Goal: Communication & Community: Answer question/provide support

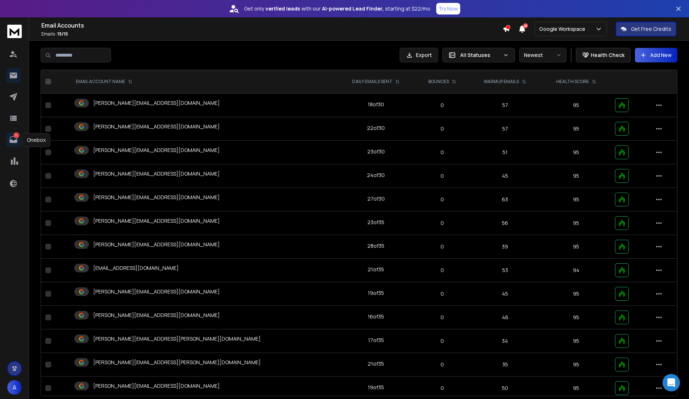
click at [14, 140] on icon at bounding box center [13, 139] width 8 height 7
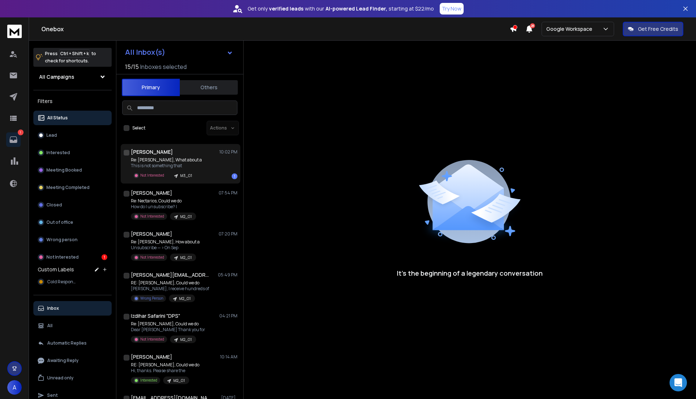
click at [167, 157] on div "[PERSON_NAME] 10:02 PM Re: [PERSON_NAME], What about a This is not something th…" at bounding box center [184, 163] width 107 height 31
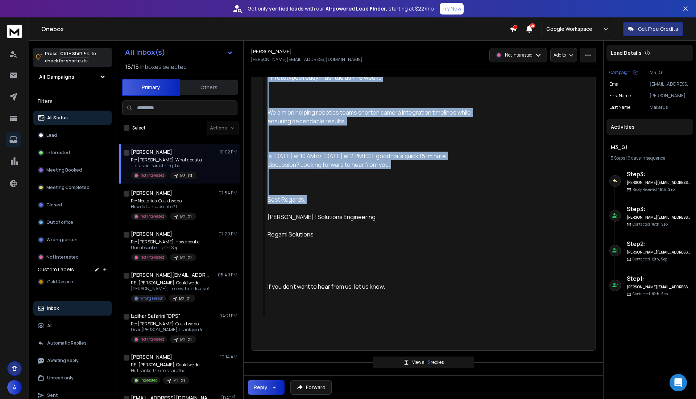
scroll to position [798, 0]
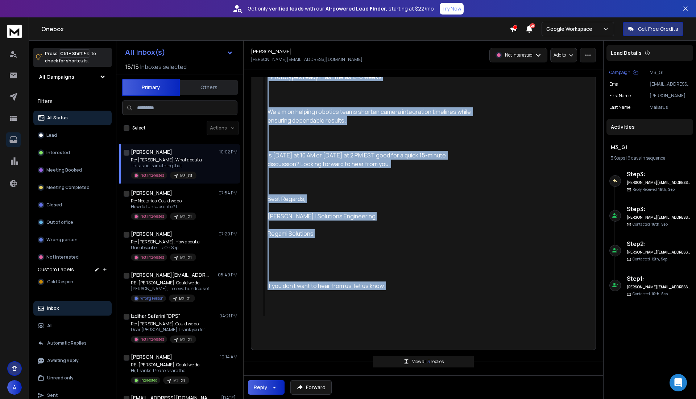
drag, startPoint x: 256, startPoint y: 127, endPoint x: 424, endPoint y: 283, distance: 228.9
copy div "lore: Ipsu Dolorsi <amet.c@adipis.elit> se: <doeiu.tempor@incididun.utl> 05 Etd…"
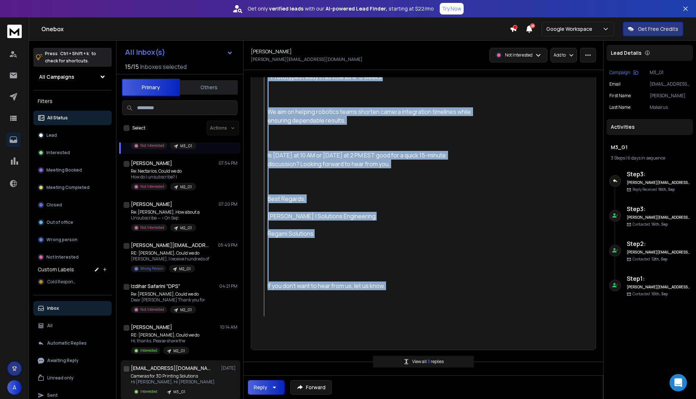
scroll to position [48, 0]
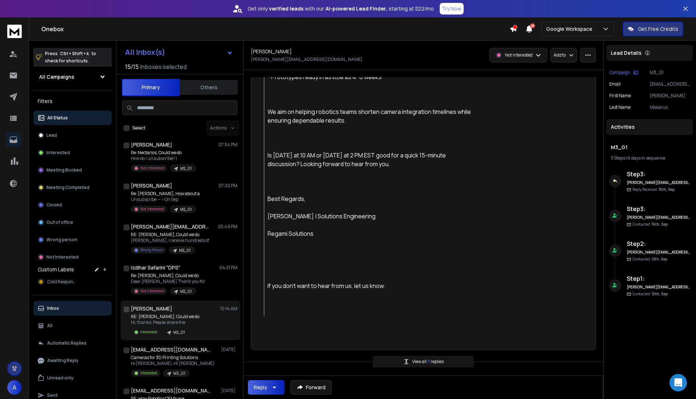
click at [160, 316] on p "RE: [PERSON_NAME], Could we do" at bounding box center [165, 317] width 69 height 6
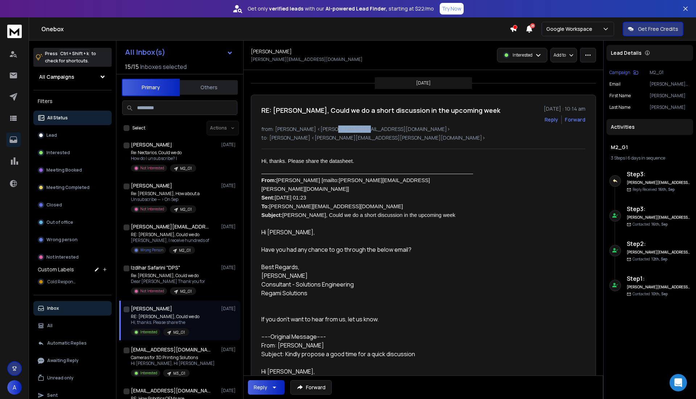
drag, startPoint x: 355, startPoint y: 128, endPoint x: 330, endPoint y: 128, distance: 25.8
click at [330, 128] on p "from: [PERSON_NAME] <[PERSON_NAME][EMAIL_ADDRESS][DOMAIN_NAME]>" at bounding box center [424, 128] width 324 height 7
copy p "[DOMAIN_NAME]"
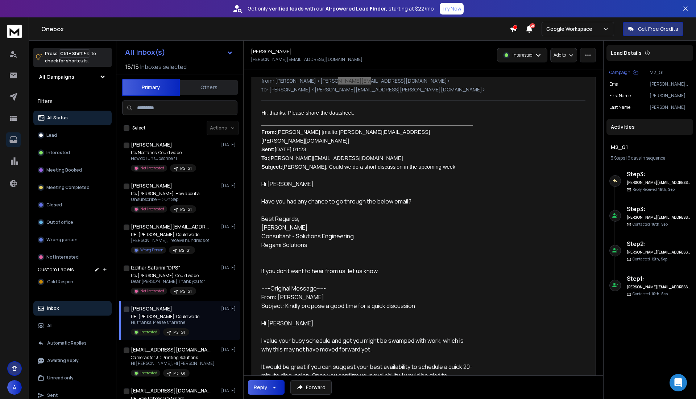
scroll to position [0, 0]
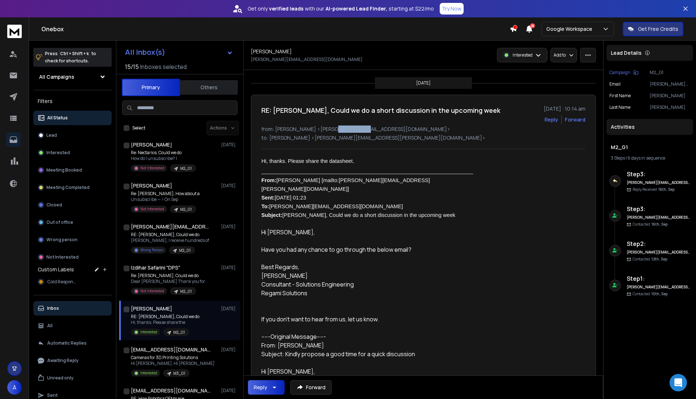
click at [552, 120] on button "Reply" at bounding box center [552, 119] width 14 height 7
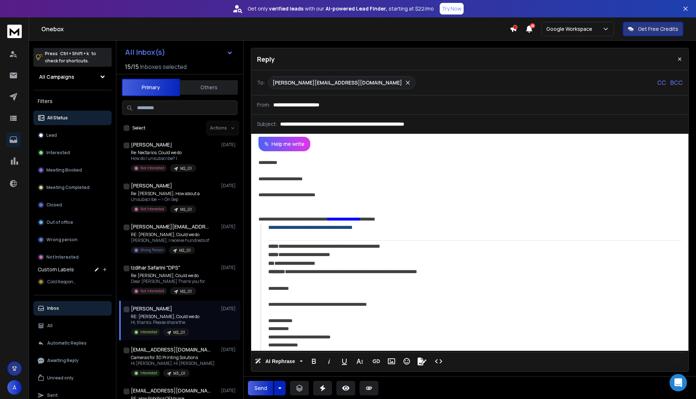
click at [677, 58] on icon at bounding box center [680, 59] width 6 height 6
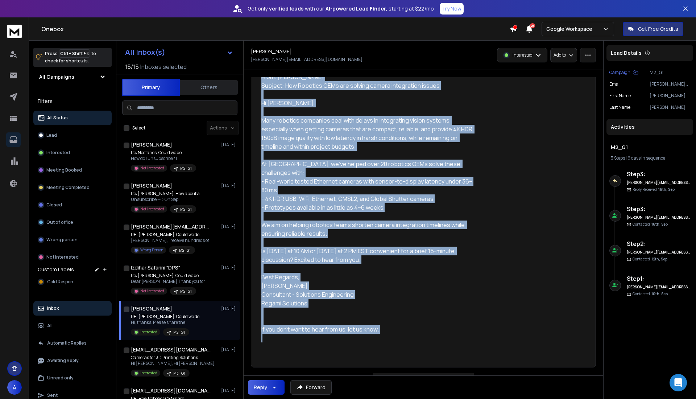
scroll to position [477, 0]
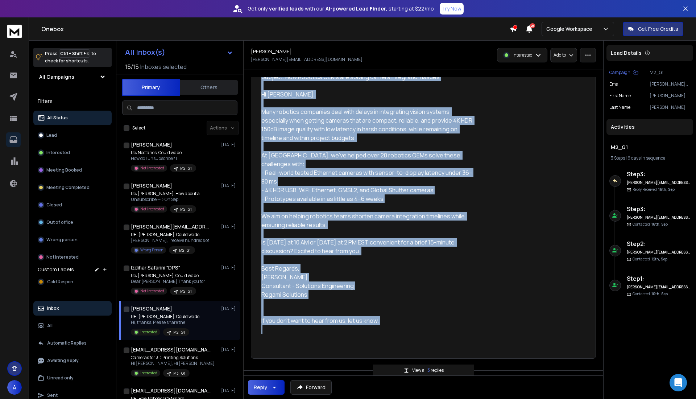
drag, startPoint x: 257, startPoint y: 127, endPoint x: 411, endPoint y: 314, distance: 243.0
copy div "lore: Ipsumdo Sit <ametcon@adipisc.el> se: Doeiu Tempo <incid.utlab@etdolorem.a…"
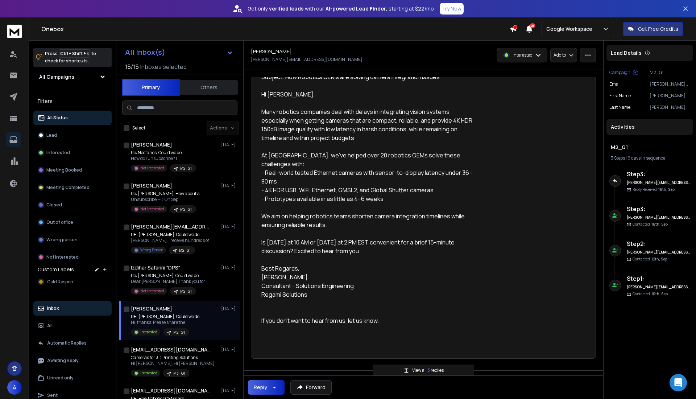
click at [154, 313] on div "[PERSON_NAME] [DATE] RE: [PERSON_NAME], Could we do Hi, thanks. Please share th…" at bounding box center [184, 320] width 107 height 31
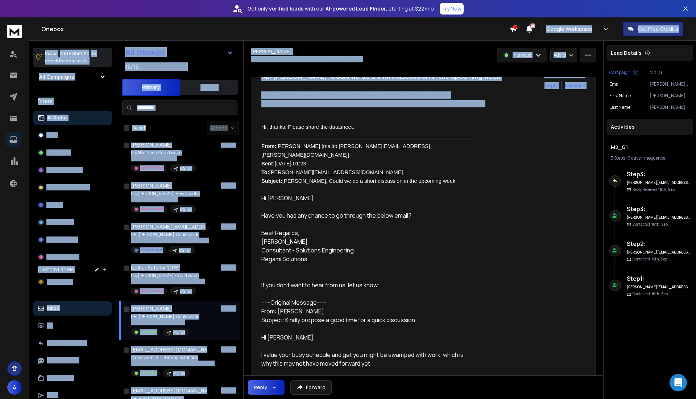
scroll to position [0, 0]
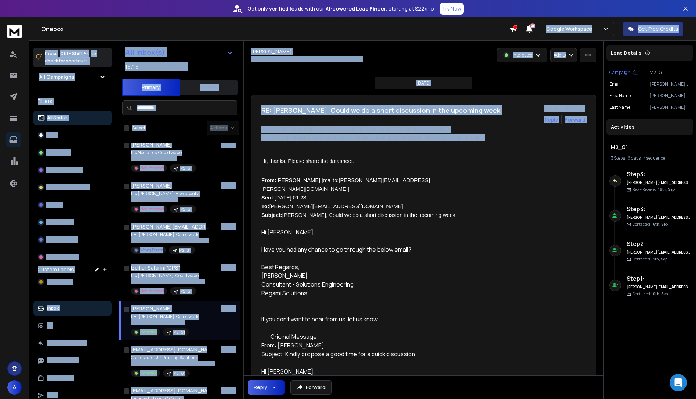
drag, startPoint x: 393, startPoint y: 308, endPoint x: 248, endPoint y: 39, distance: 305.9
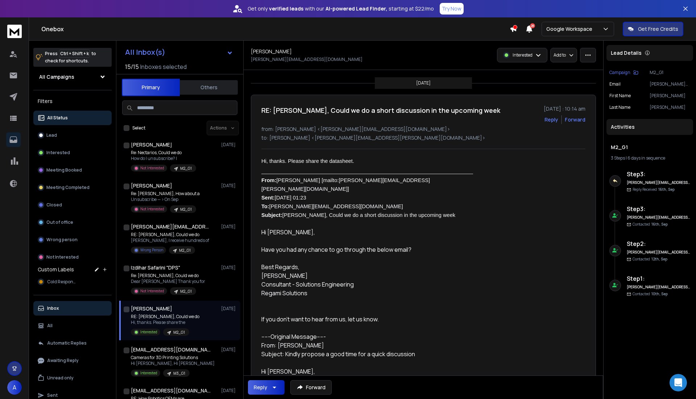
click at [344, 161] on span "Hi, thanks. Please share the datasheet." at bounding box center [308, 161] width 93 height 6
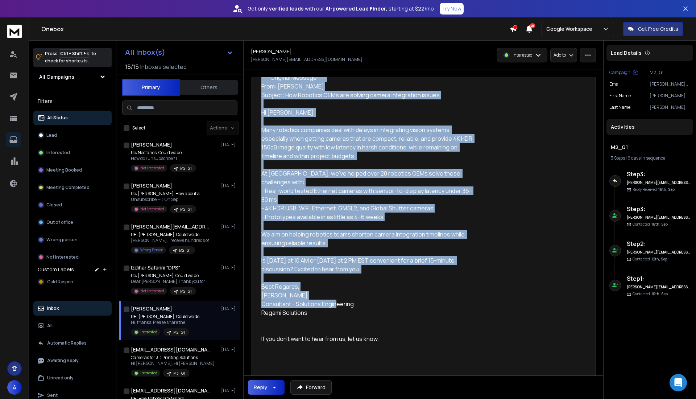
scroll to position [477, 0]
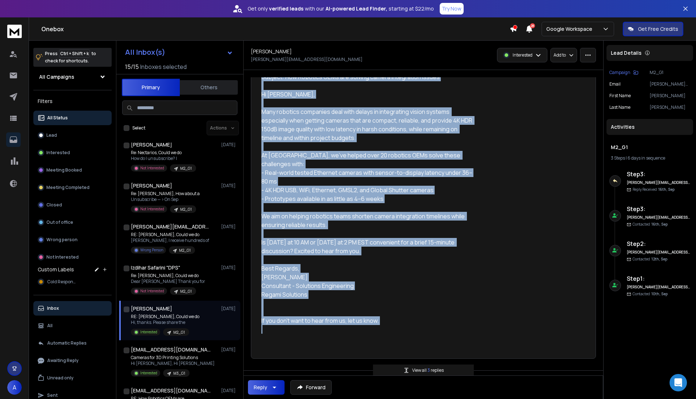
drag, startPoint x: 258, startPoint y: 127, endPoint x: 403, endPoint y: 307, distance: 230.9
copy div "lore: Ipsumdo Sit <ametcon@adipisc.el> se: Doeiu Tempo <incid.utlab@etdolorem.a…"
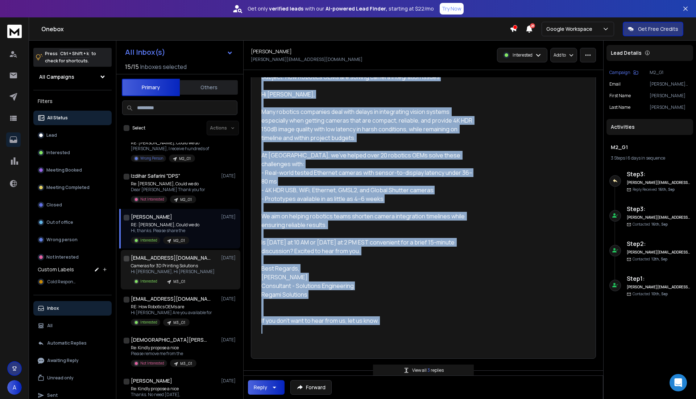
scroll to position [145, 0]
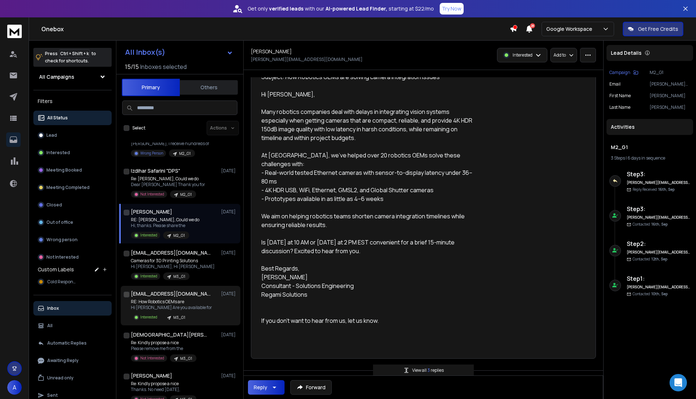
click at [155, 300] on p "RE: How Robotics OEMs are" at bounding box center [171, 302] width 81 height 6
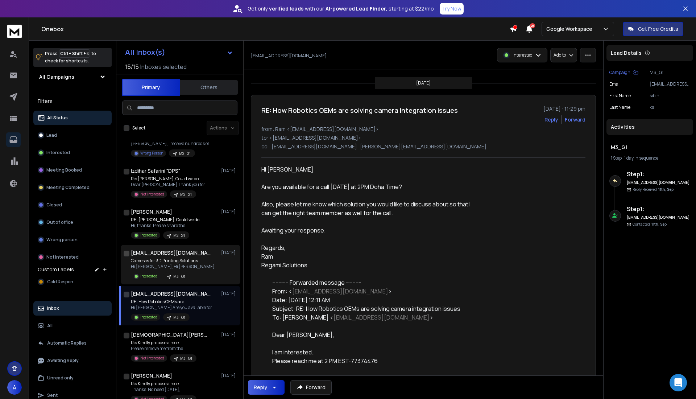
click at [151, 257] on div "[EMAIL_ADDRESS][DOMAIN_NAME] +1 [DATE] Cameras for 3D Printing Solutions Hi [PE…" at bounding box center [184, 264] width 107 height 31
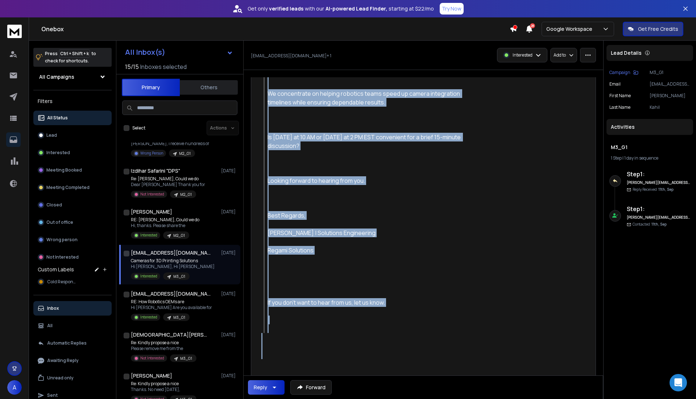
scroll to position [605, 0]
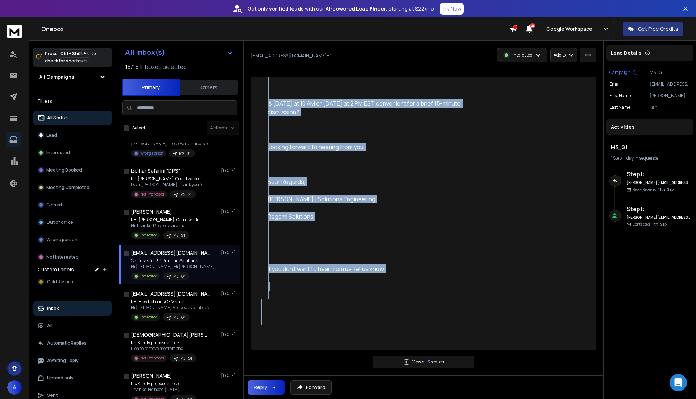
drag, startPoint x: 255, startPoint y: 211, endPoint x: 445, endPoint y: 316, distance: 216.7
copy div "Lore: ipsum dolor < sitam.consec@5a-eli.sed > Doei: Tem, Inc 26, 1040 ut 0:68 L…"
click at [44, 120] on icon at bounding box center [41, 117] width 6 height 5
